Goal: Task Accomplishment & Management: Manage account settings

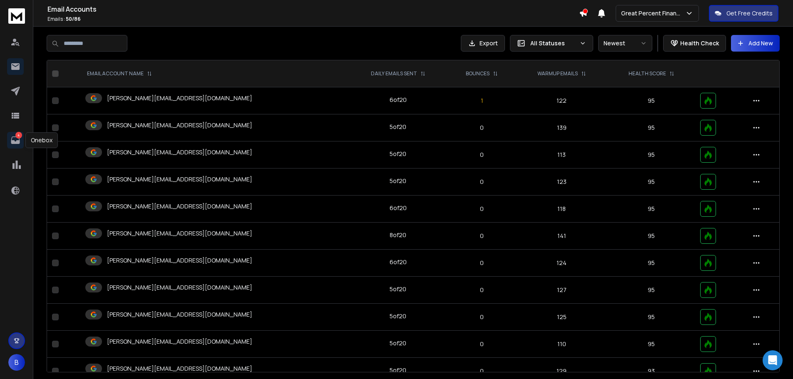
click at [20, 142] on icon at bounding box center [15, 140] width 9 height 7
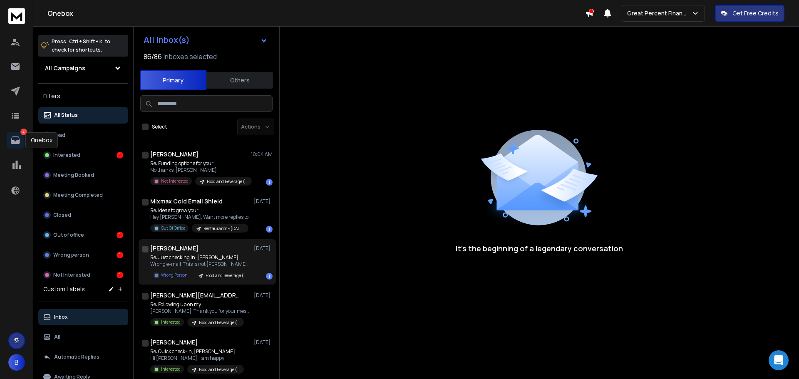
click at [206, 257] on p "Re: Just checking in, [PERSON_NAME]" at bounding box center [200, 257] width 100 height 7
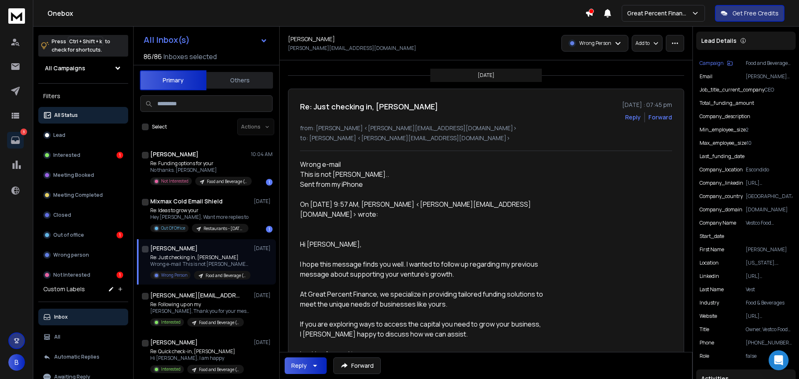
click at [678, 42] on icon "button" at bounding box center [674, 43] width 7 height 7
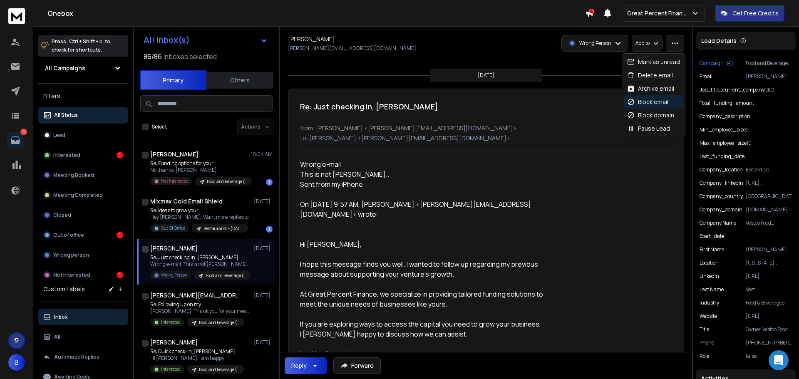
click at [651, 101] on div "Block email" at bounding box center [647, 102] width 41 height 8
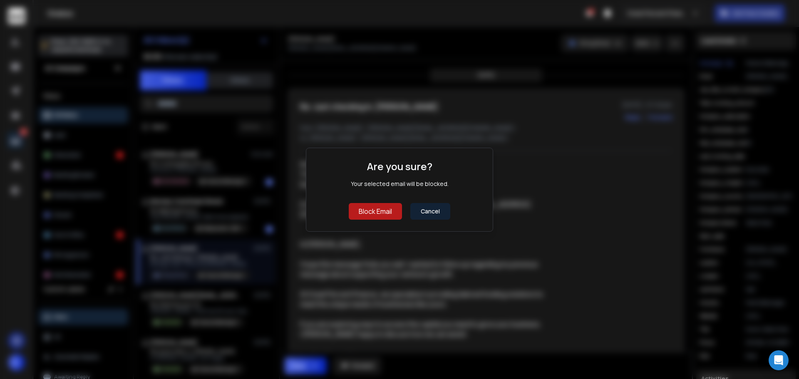
click at [388, 211] on button "Block Email" at bounding box center [375, 211] width 53 height 17
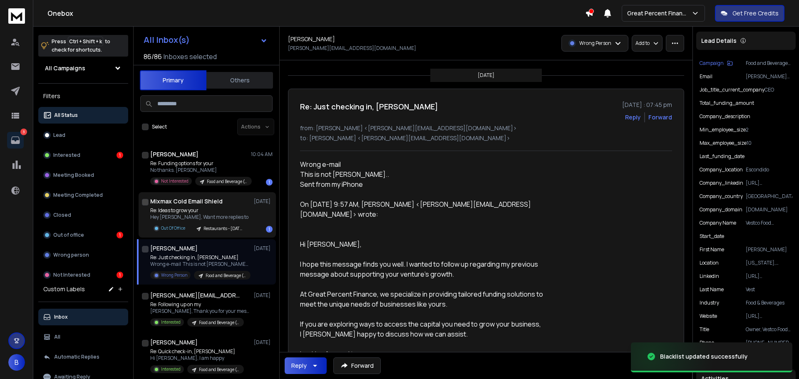
click at [209, 215] on p "Hey [PERSON_NAME], Want more replies to" at bounding box center [199, 217] width 98 height 7
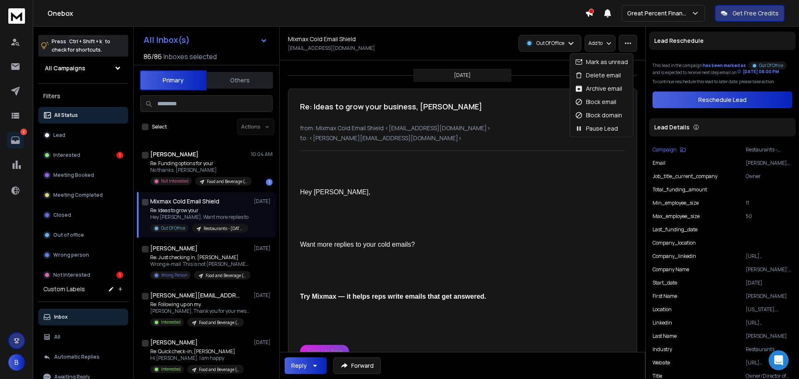
click at [624, 40] on icon "button" at bounding box center [627, 43] width 7 height 7
click at [599, 100] on div "Block email" at bounding box center [595, 102] width 41 height 8
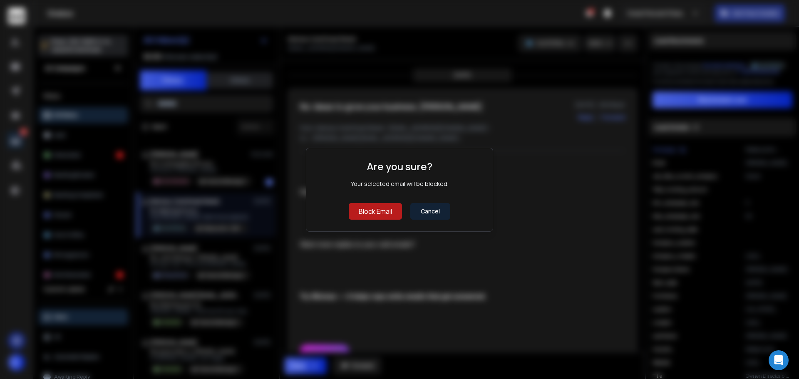
click at [378, 215] on button "Block Email" at bounding box center [375, 211] width 53 height 17
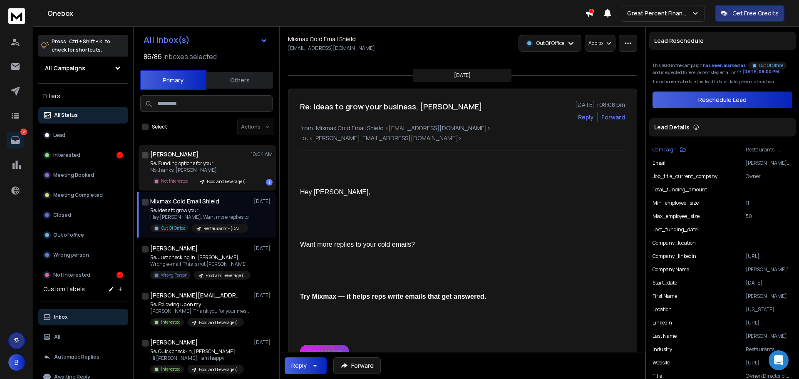
click at [195, 165] on p "Re: Funding options for your" at bounding box center [200, 163] width 100 height 7
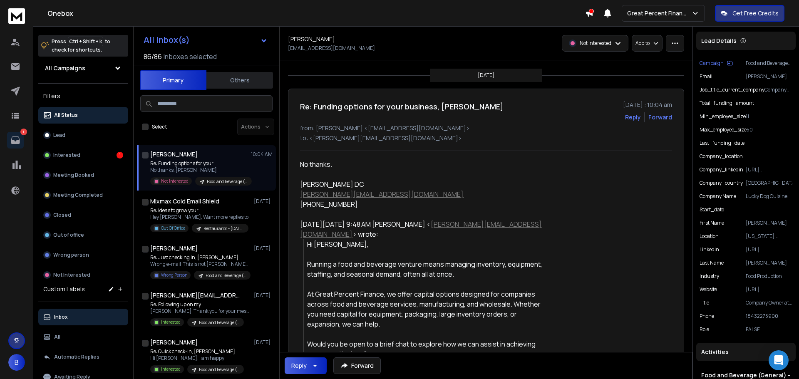
click at [673, 47] on icon "button" at bounding box center [674, 43] width 7 height 7
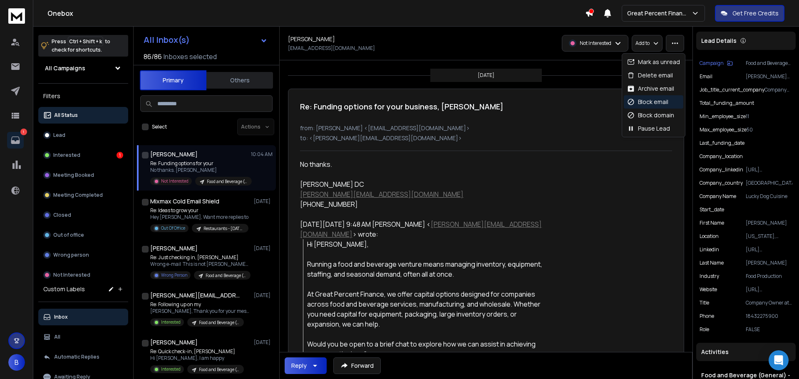
click at [652, 103] on div "Block email" at bounding box center [647, 102] width 41 height 8
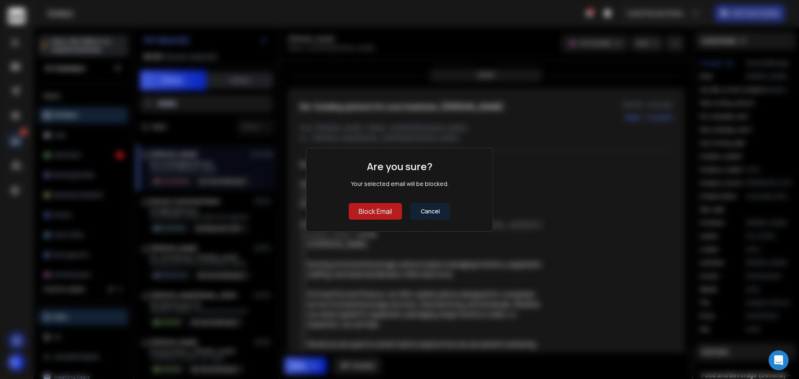
click at [373, 215] on button "Block Email" at bounding box center [375, 211] width 53 height 17
